Goal: Communication & Community: Answer question/provide support

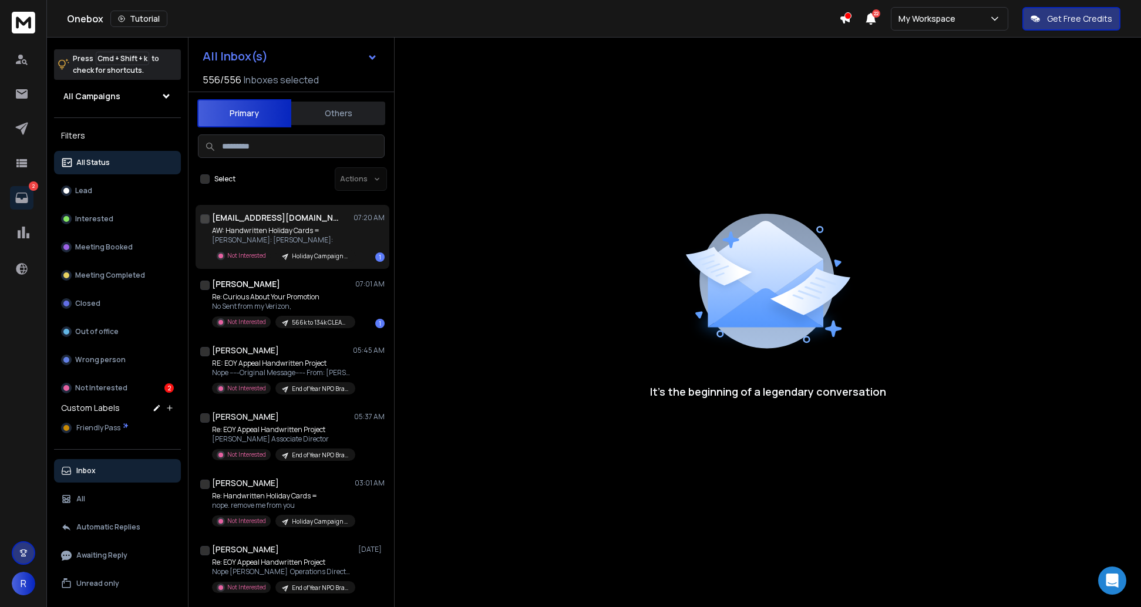
click at [268, 217] on h1 "[EMAIL_ADDRESS][DOMAIN_NAME]" at bounding box center [276, 218] width 129 height 12
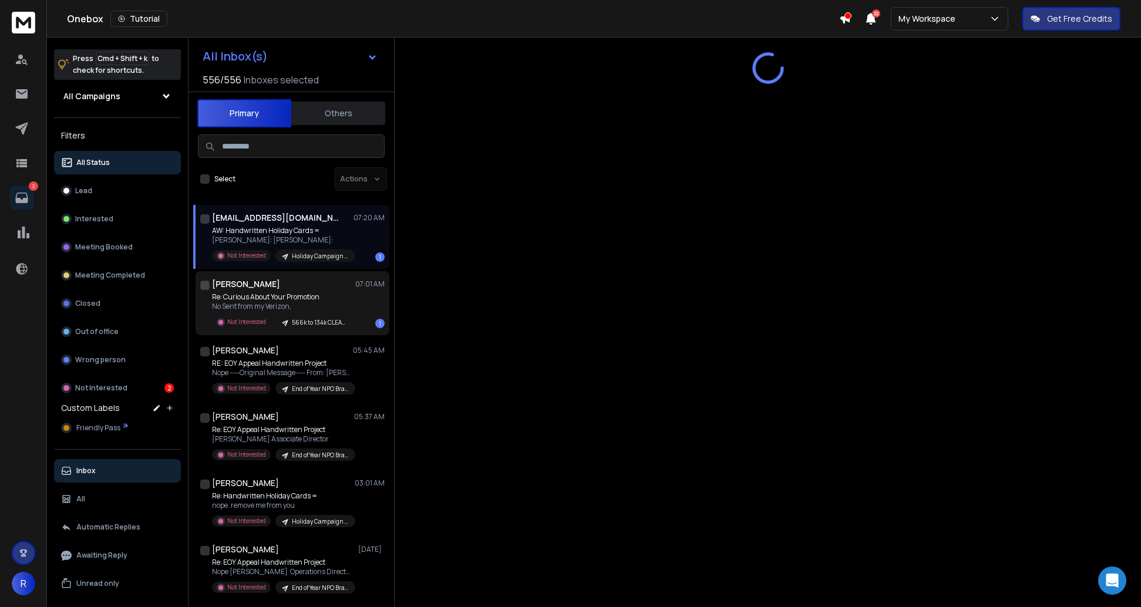
click at [317, 302] on p "No Sent from my Verizon," at bounding box center [282, 306] width 141 height 9
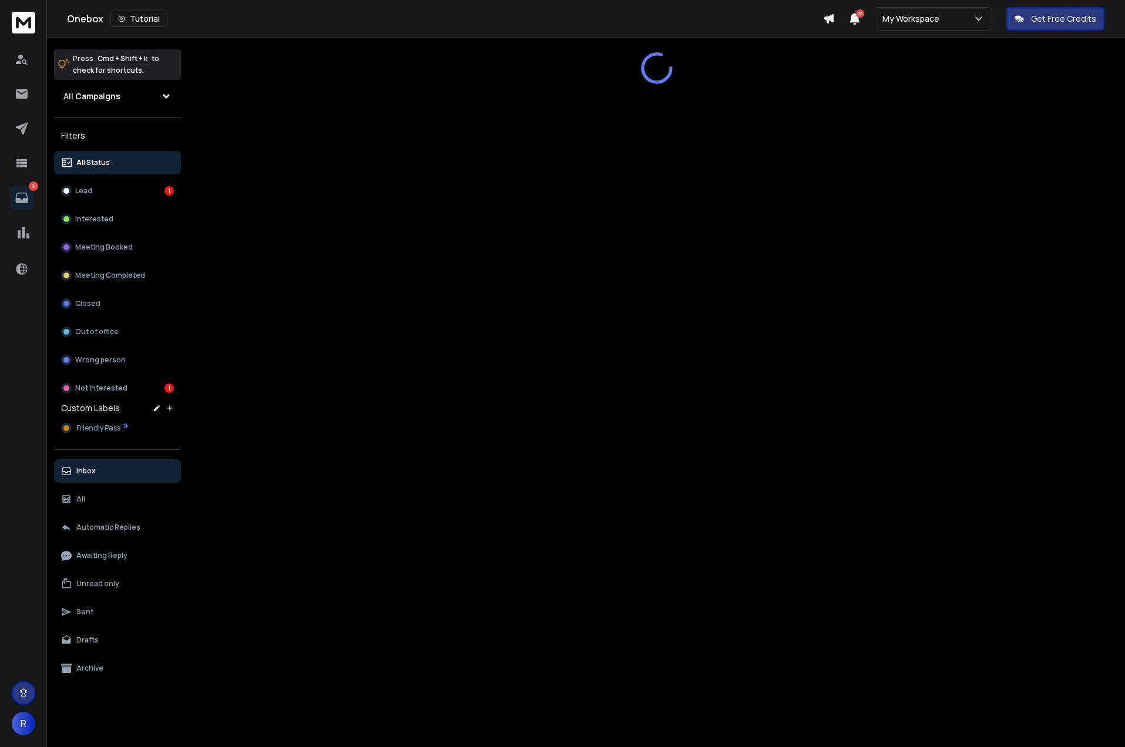
click at [130, 193] on button "Lead 1" at bounding box center [117, 190] width 127 height 23
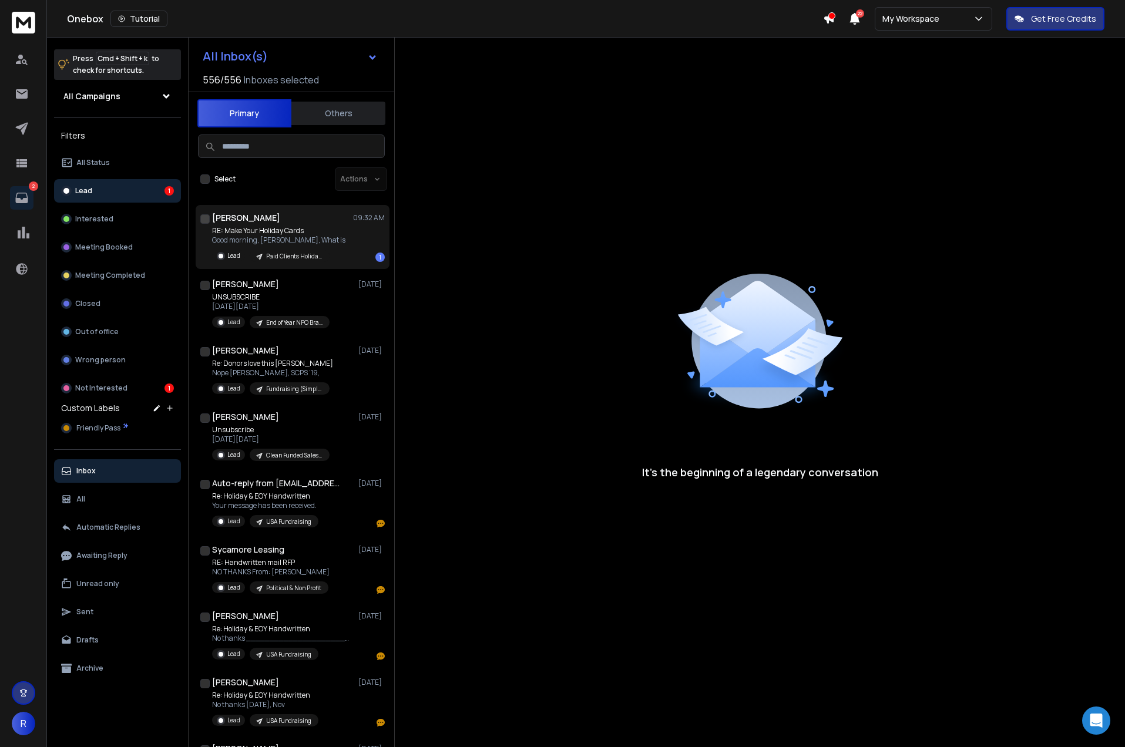
click at [314, 225] on div "Tyson Rondeau 09:32 AM RE: Make Your Holiday Cards Good morning, Janet, What is…" at bounding box center [298, 237] width 173 height 50
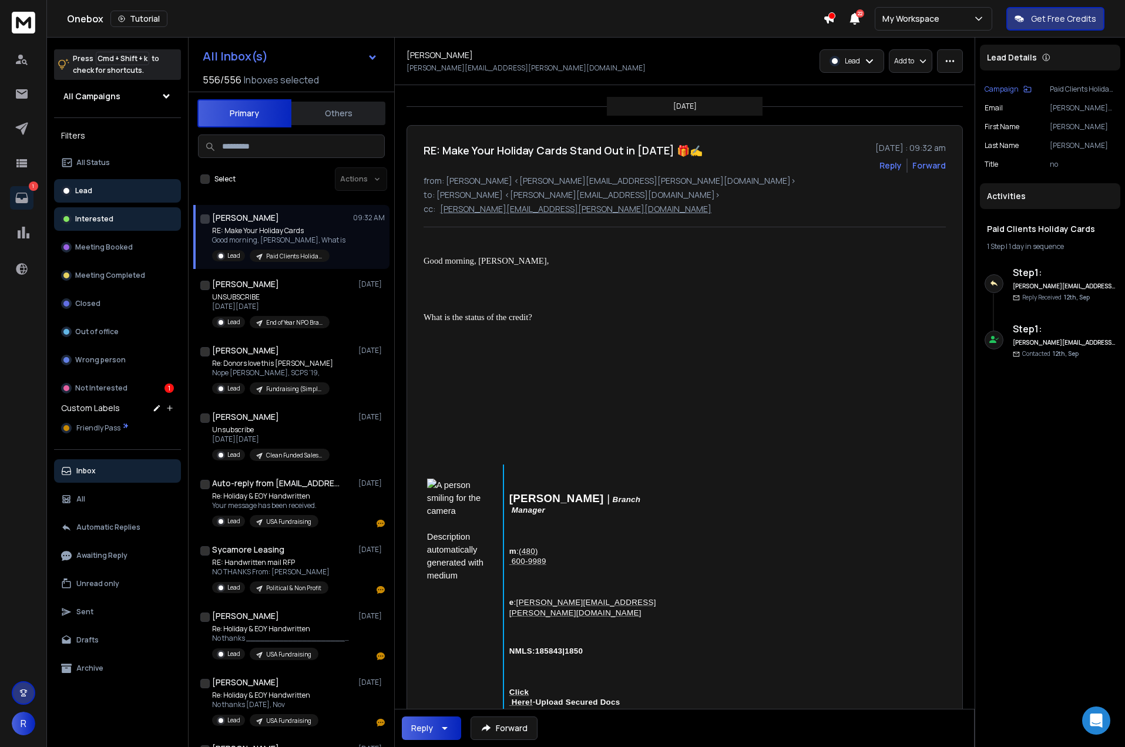
click at [108, 220] on p "Interested" at bounding box center [94, 218] width 38 height 9
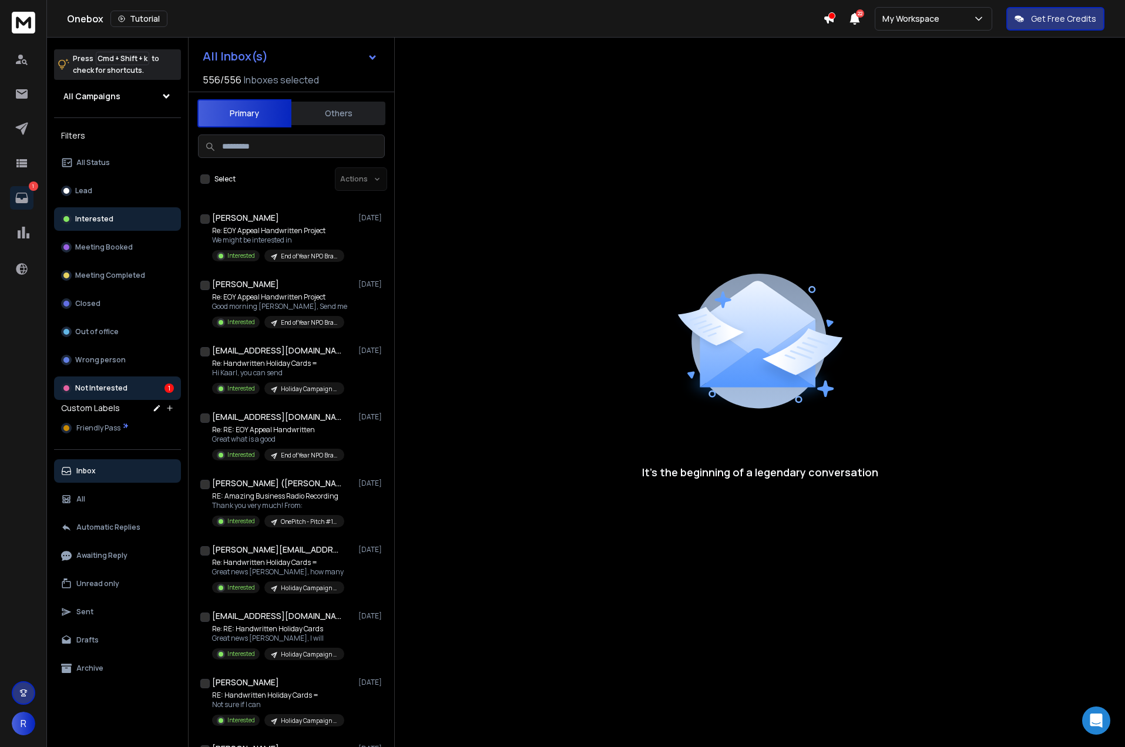
click at [116, 385] on p "Not Interested" at bounding box center [101, 388] width 52 height 9
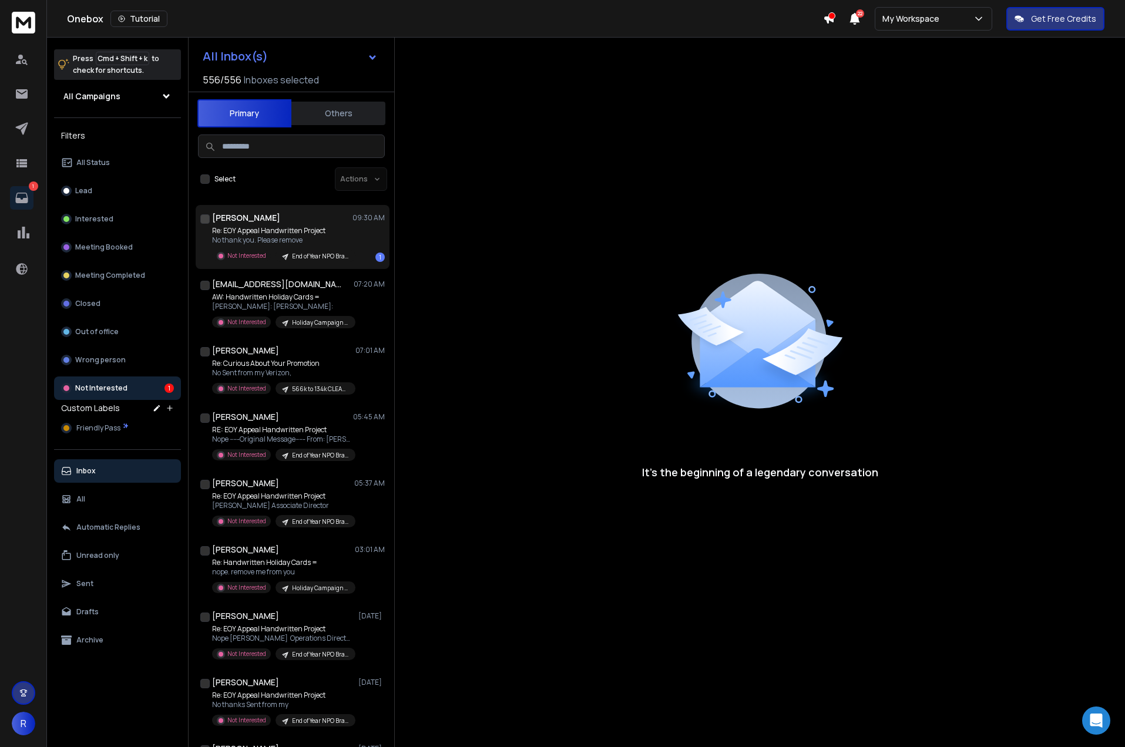
click at [274, 231] on p "Re: EOY Appeal Handwritten Project" at bounding box center [282, 230] width 141 height 9
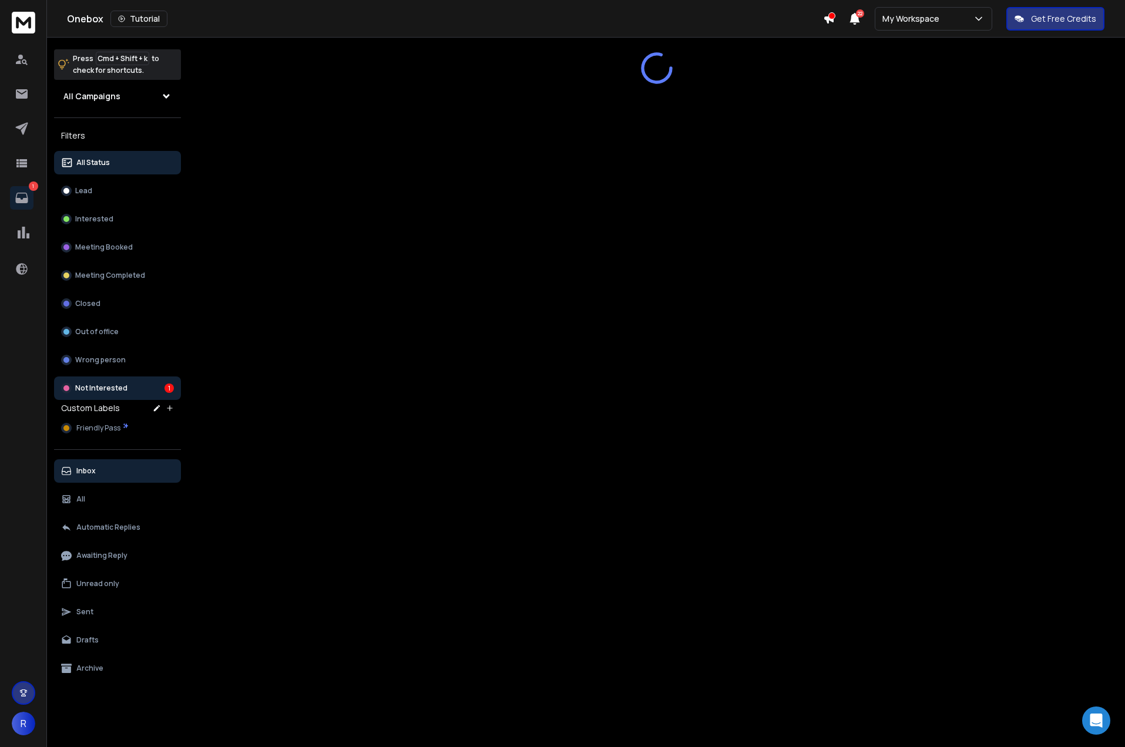
click at [120, 384] on p "Not Interested" at bounding box center [101, 388] width 52 height 9
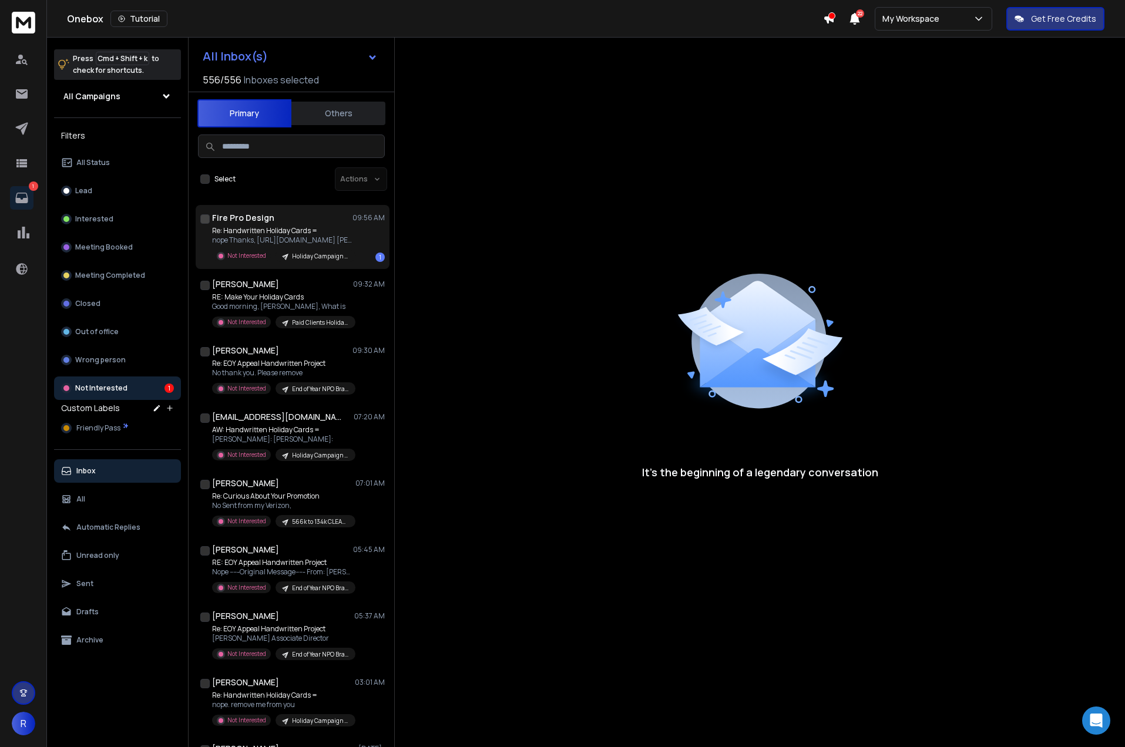
click at [267, 230] on p "Re: Handwritten Holiday Cards =" at bounding box center [282, 230] width 141 height 9
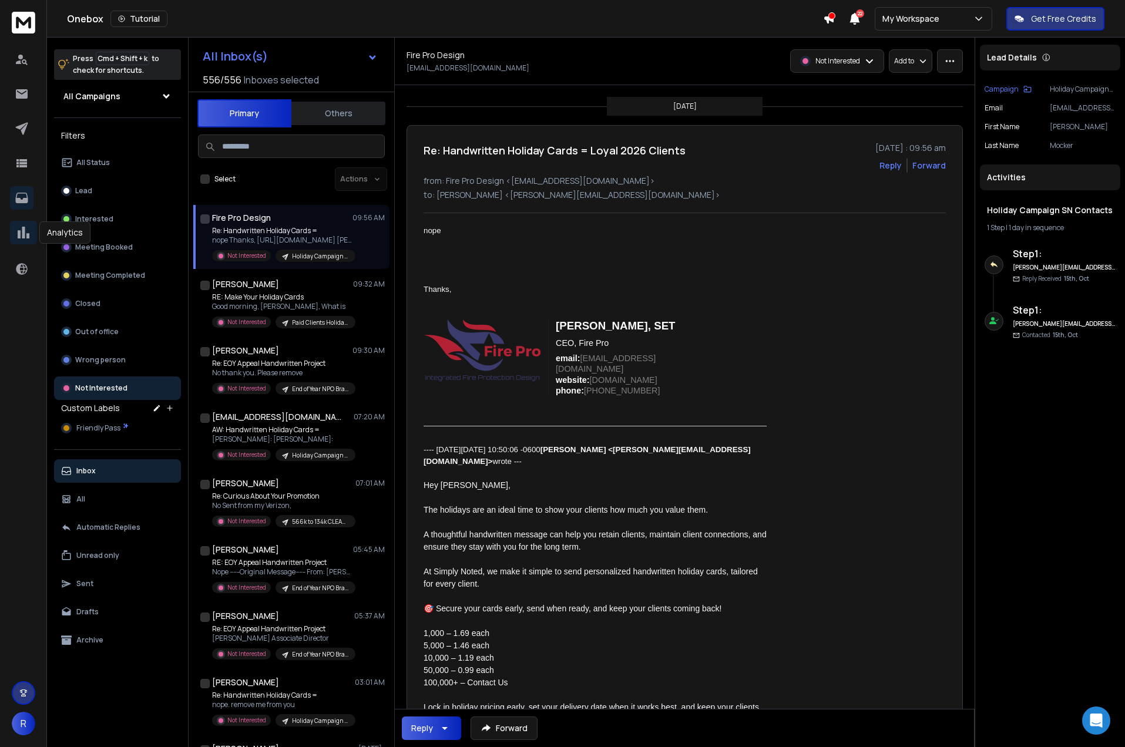
click at [28, 231] on icon at bounding box center [24, 233] width 18 height 18
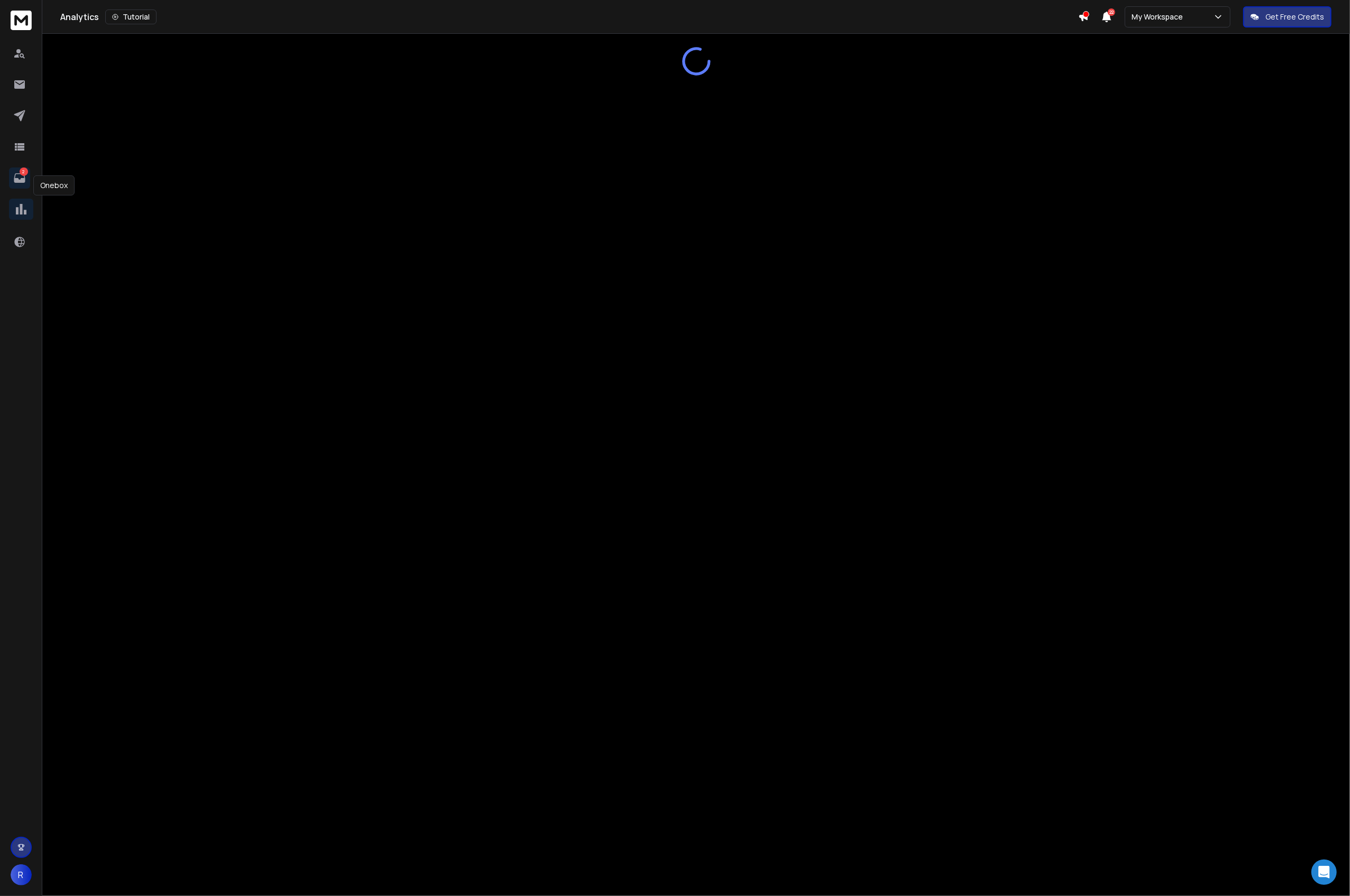
click at [18, 180] on icon at bounding box center [19, 178] width 11 height 10
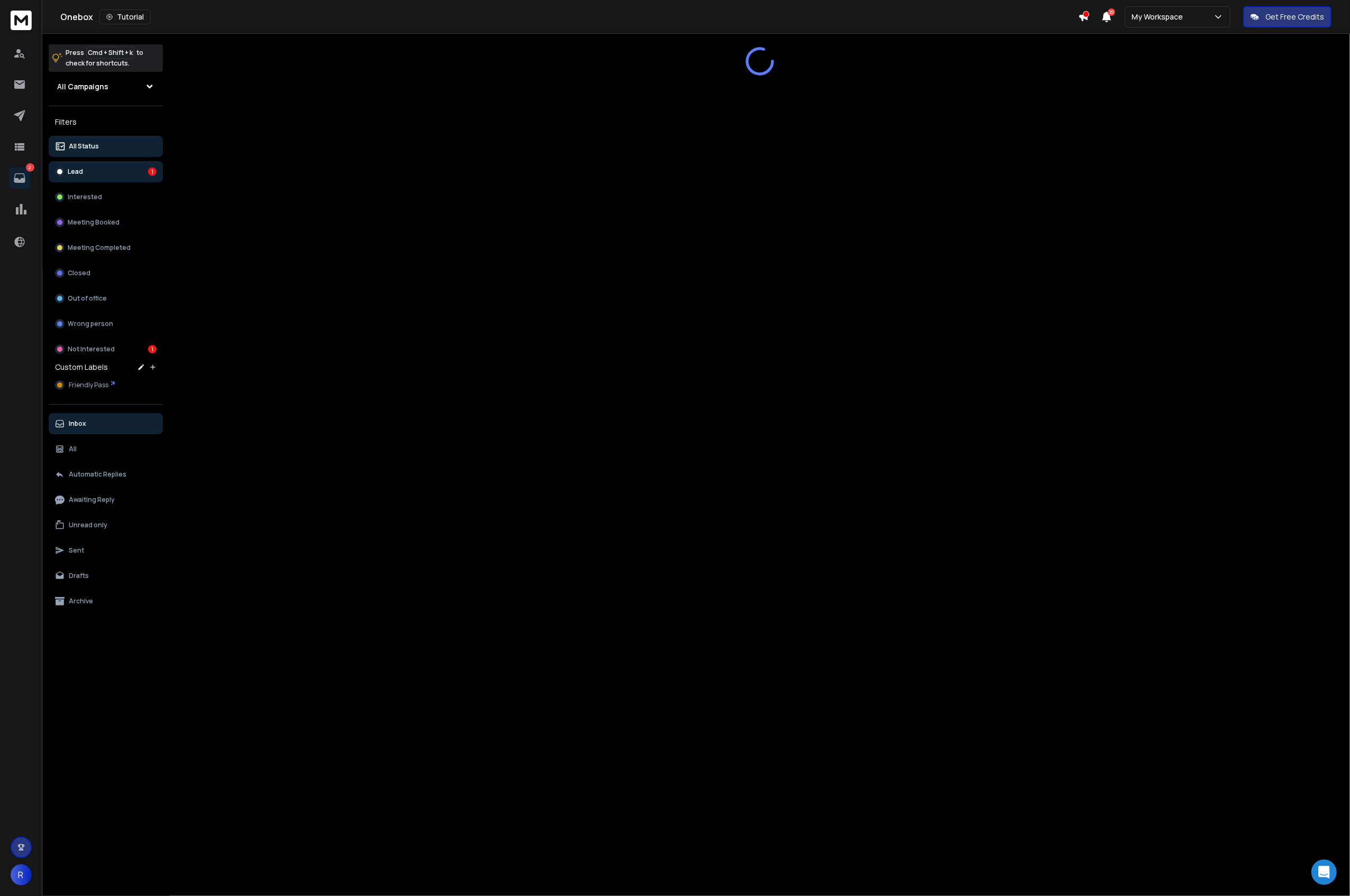
click at [95, 171] on button "Lead 1" at bounding box center [105, 171] width 114 height 21
click at [81, 174] on p "Lead" at bounding box center [75, 171] width 15 height 8
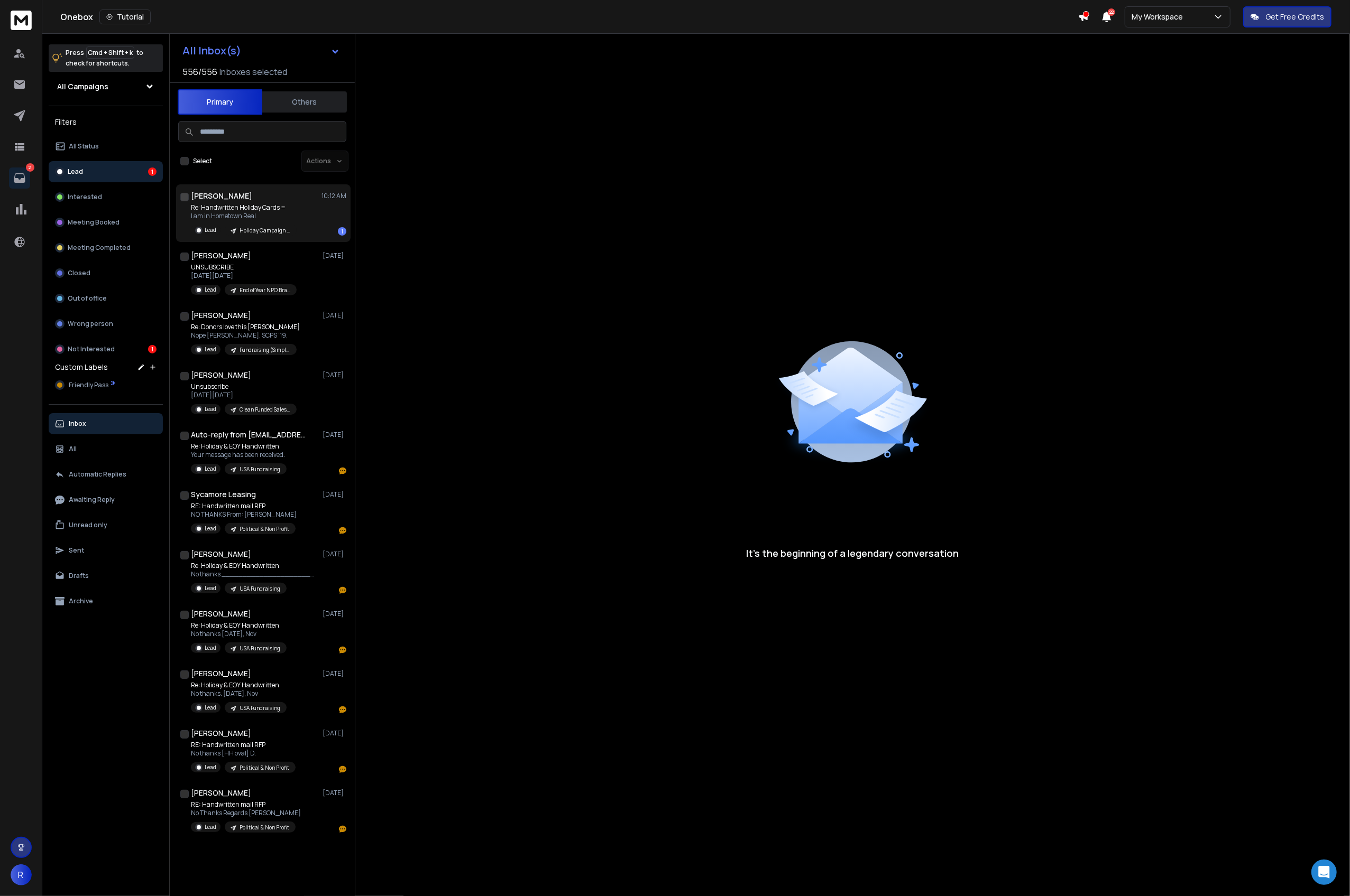
click at [244, 191] on div "Robin Poole 10:12 AM" at bounding box center [268, 196] width 156 height 11
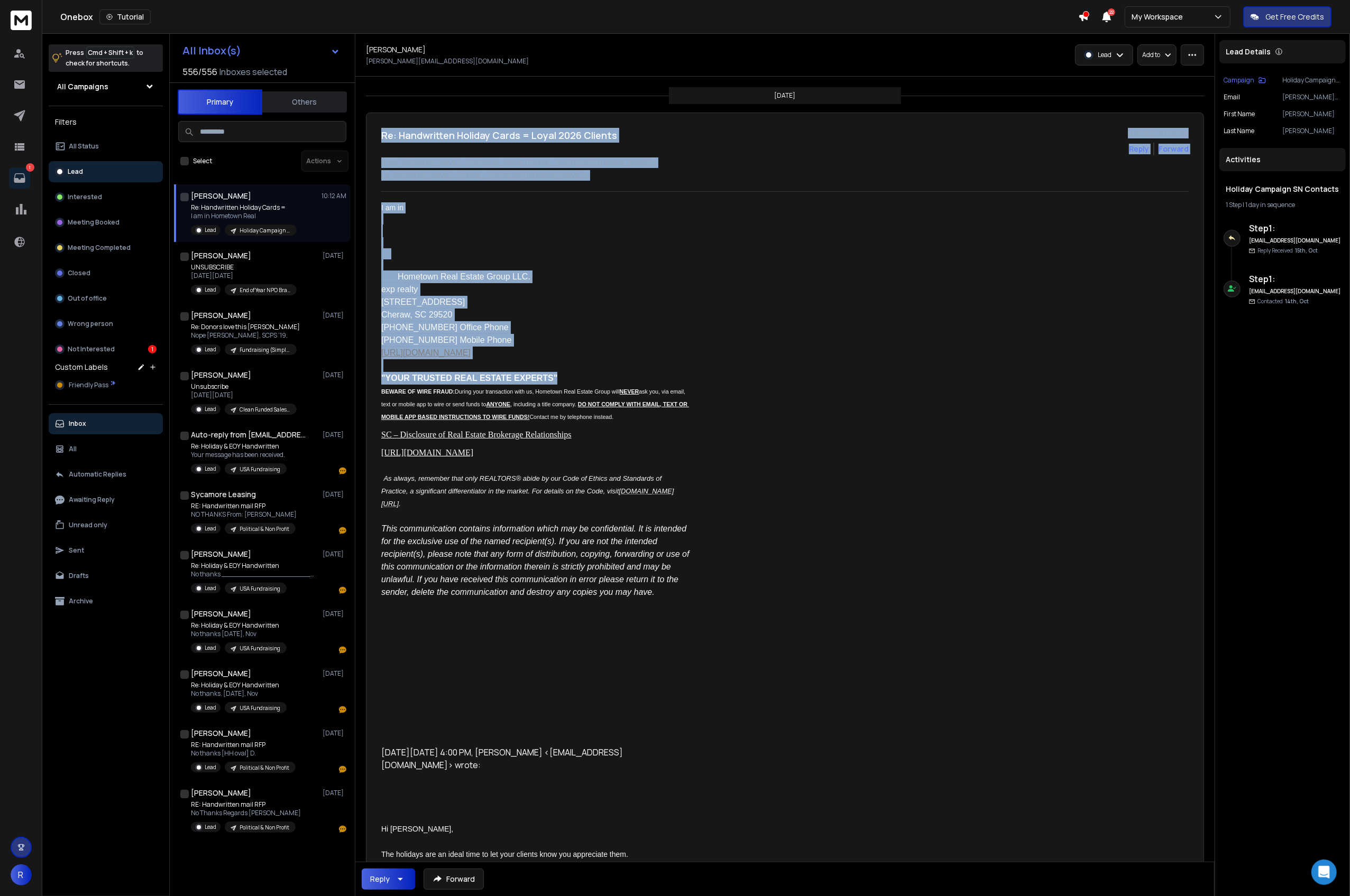
drag, startPoint x: 730, startPoint y: 616, endPoint x: 375, endPoint y: 129, distance: 602.7
click at [375, 129] on div "Re: Handwritten Holiday Cards = Loyal 2026 Clients 15 October 2025 : 10:12 am R…" at bounding box center [784, 748] width 838 height 1271
copy div "Re: Handwritten Holiday Cards = Loyal 2026 Clients 15 October 2025 : 10:12 am R…"
click at [14, 248] on icon at bounding box center [20, 242] width 13 height 13
click at [17, 248] on icon at bounding box center [20, 242] width 13 height 13
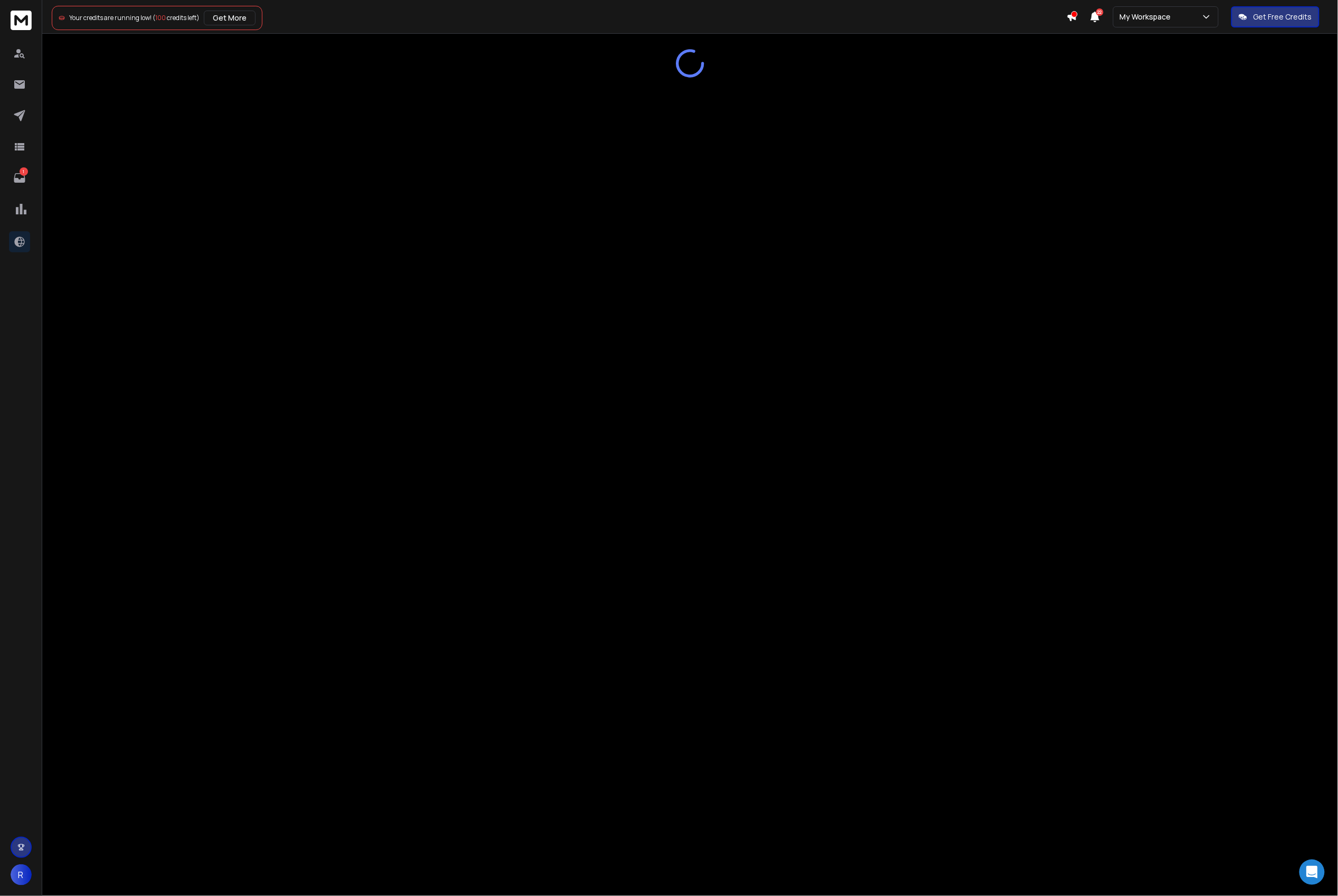
click at [19, 248] on icon at bounding box center [20, 242] width 13 height 13
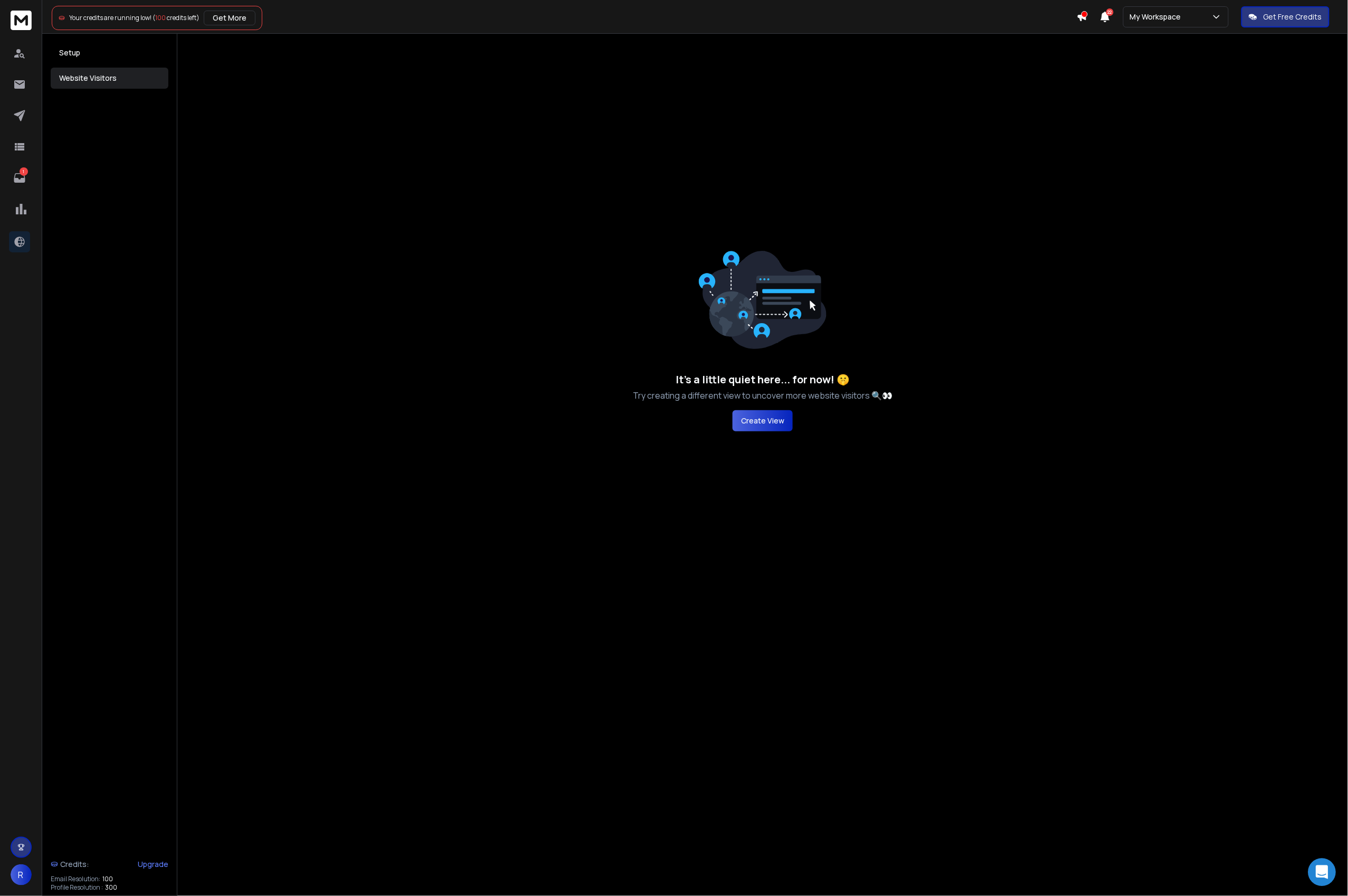
click at [1325, 868] on icon "Open Intercom Messenger" at bounding box center [1322, 872] width 13 height 13
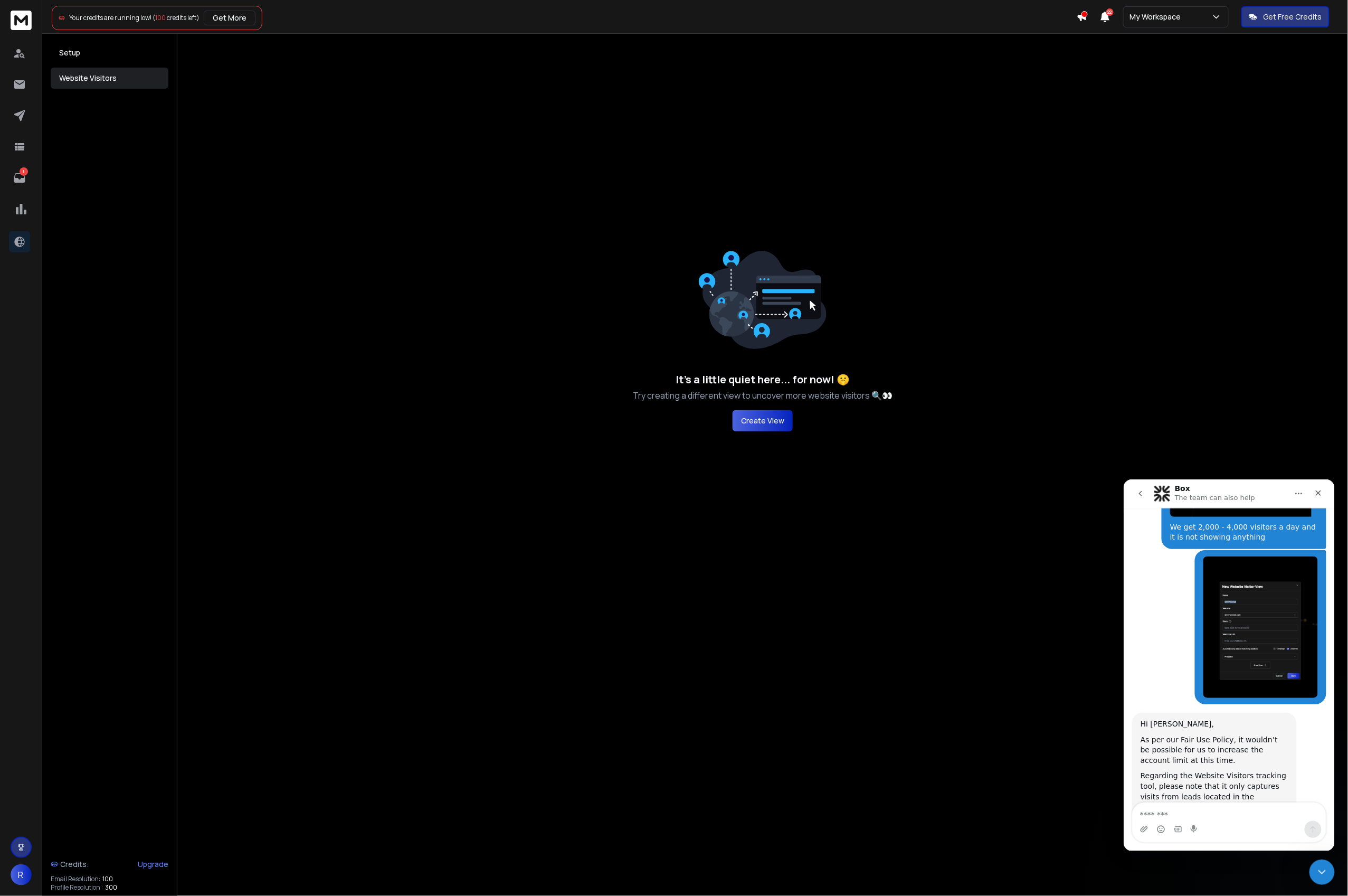
scroll to position [765, 0]
click at [1211, 816] on textarea "Message…" at bounding box center [1228, 812] width 193 height 18
type textarea "**********"
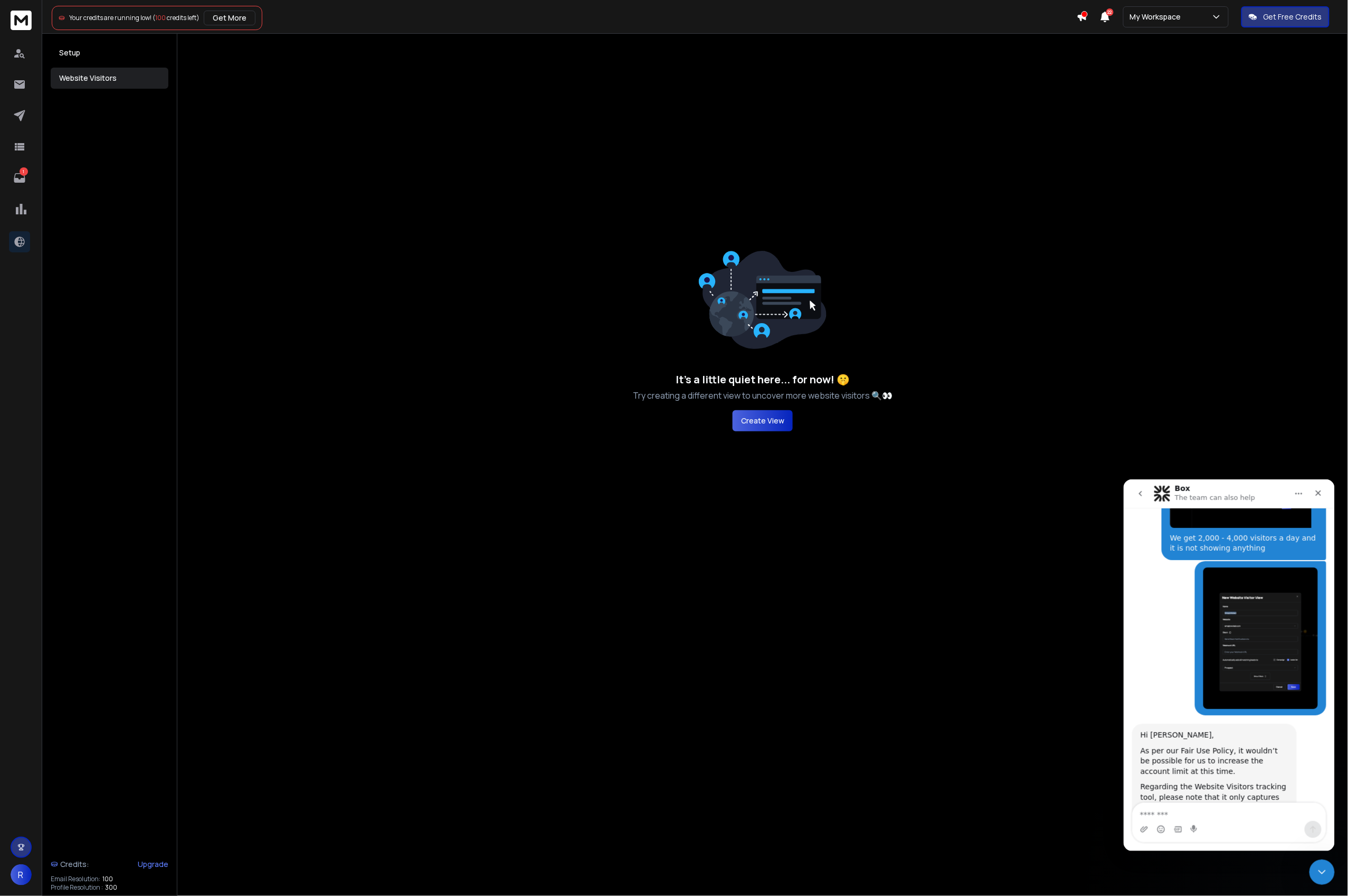
scroll to position [822, 0]
